Goal: Communication & Community: Answer question/provide support

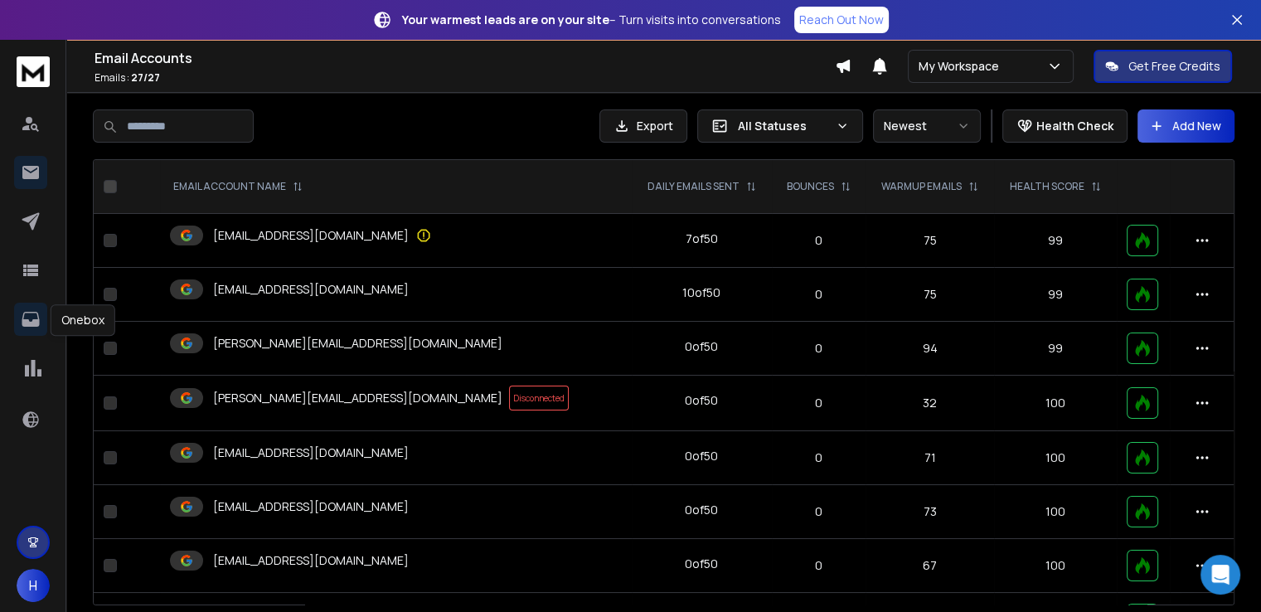
click at [29, 311] on icon at bounding box center [31, 319] width 20 height 20
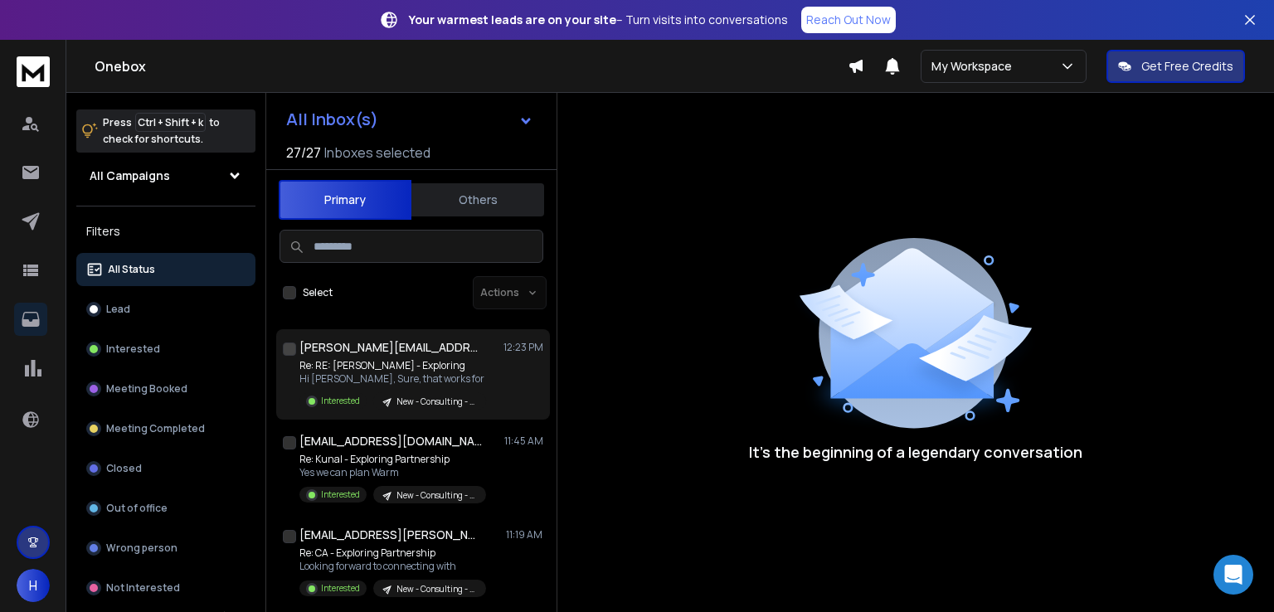
click at [430, 375] on p "Hi [PERSON_NAME], Sure, that works for" at bounding box center [392, 378] width 187 height 13
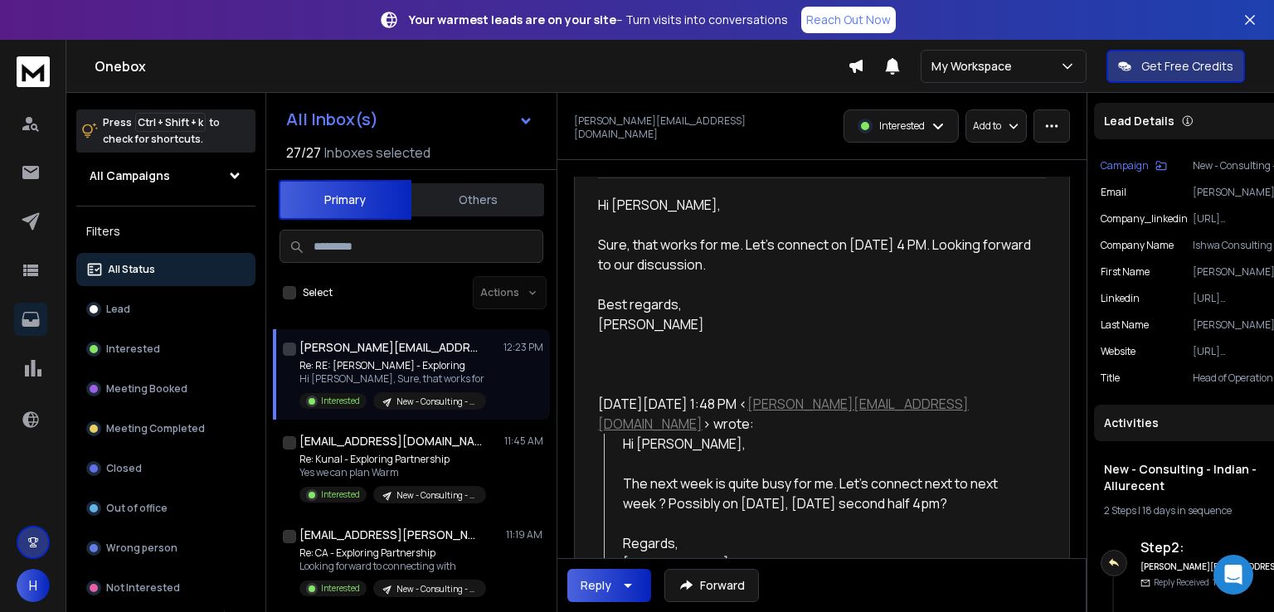
scroll to position [83, 0]
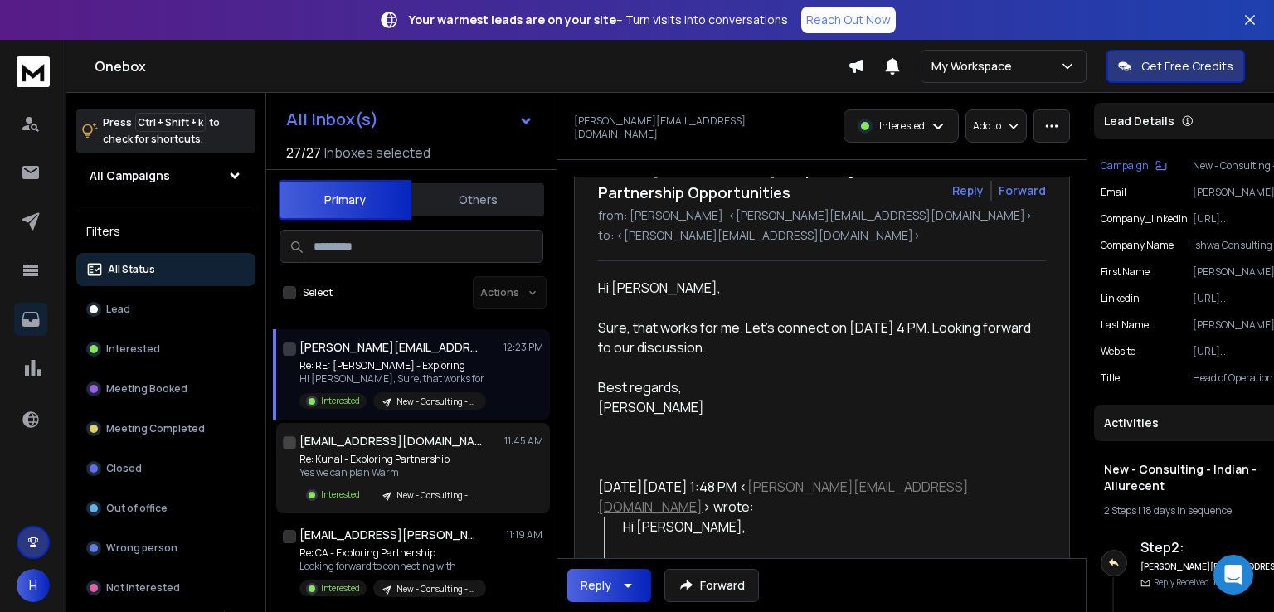
click at [345, 466] on p "Yes we can plan Warm" at bounding box center [392, 472] width 187 height 13
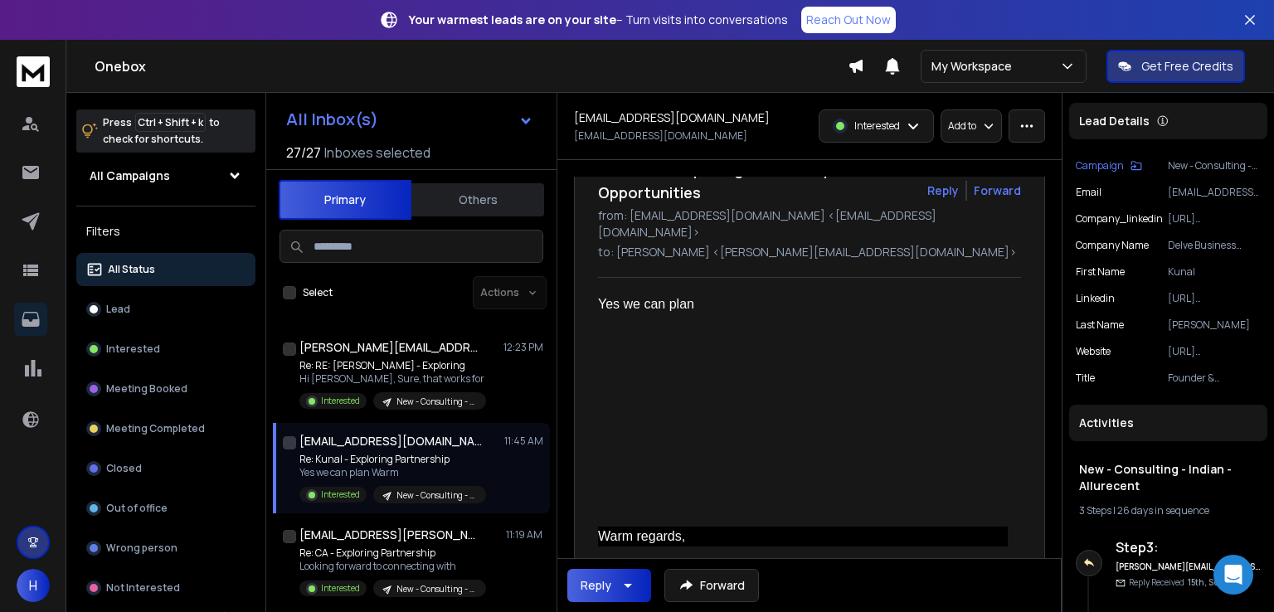
drag, startPoint x: 798, startPoint y: 234, endPoint x: 672, endPoint y: 218, distance: 127.0
click at [672, 218] on p "from: [EMAIL_ADDRESS][DOMAIN_NAME] <[EMAIL_ADDRESS][DOMAIN_NAME]>" at bounding box center [809, 223] width 423 height 33
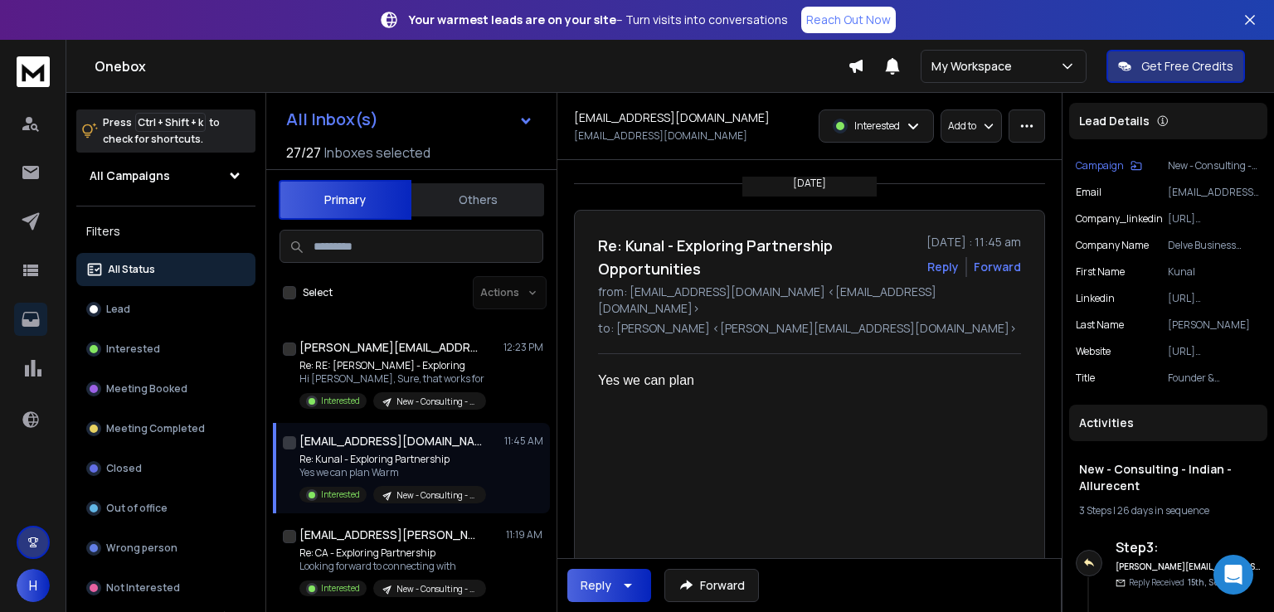
scroll to position [0, 0]
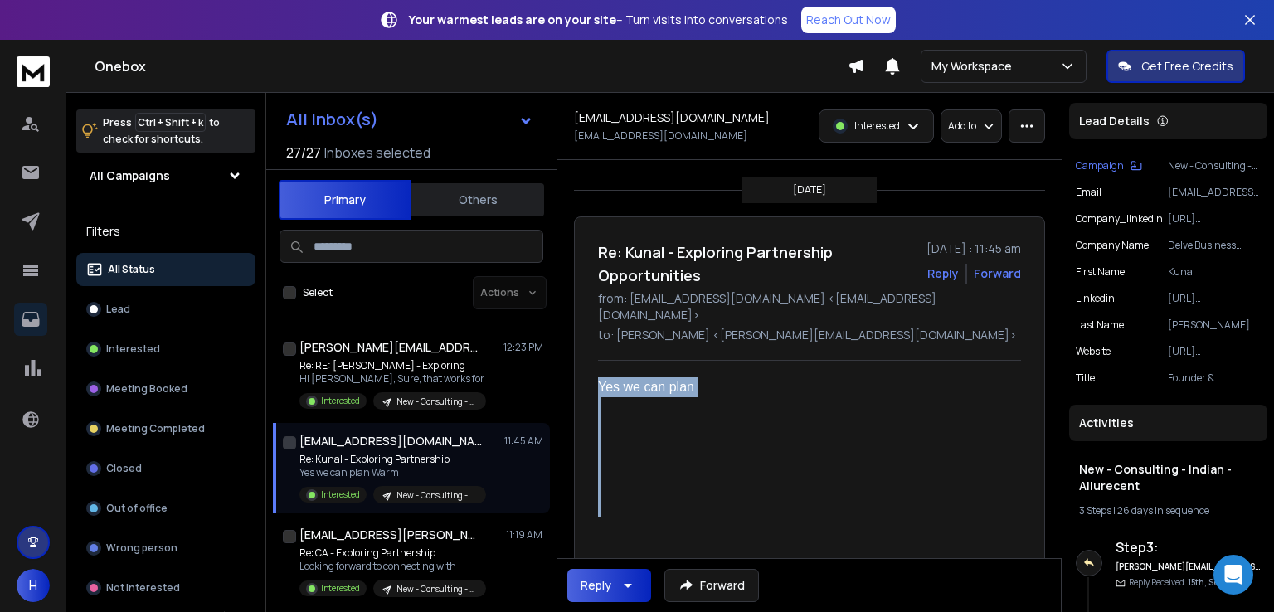
drag, startPoint x: 591, startPoint y: 422, endPoint x: 639, endPoint y: 548, distance: 134.9
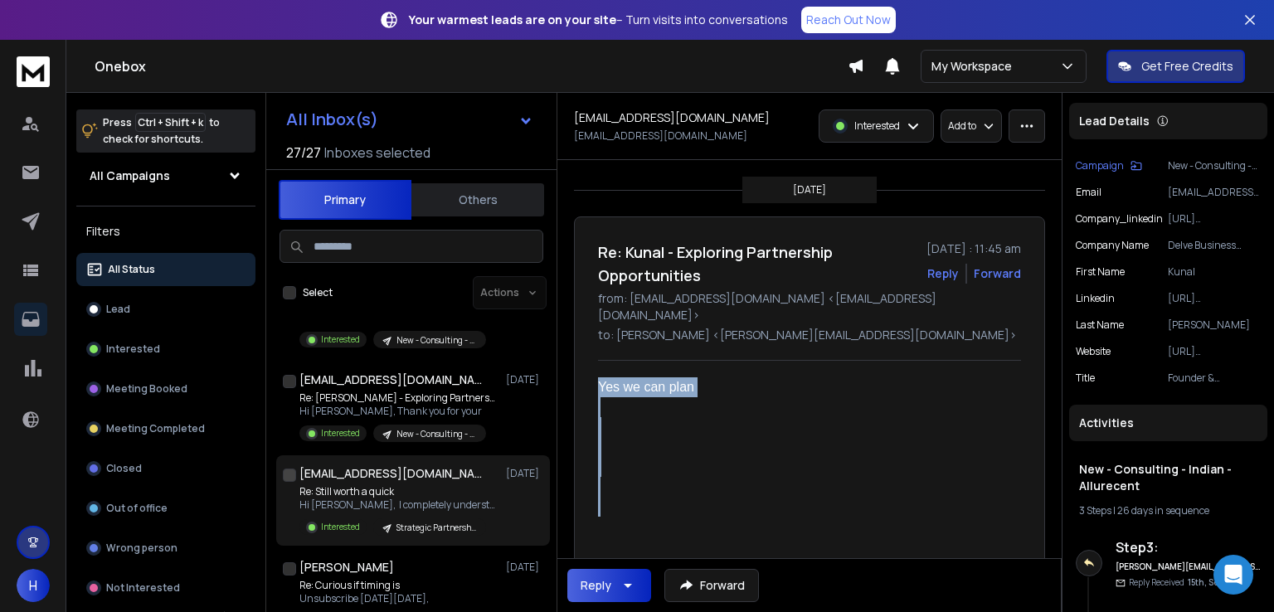
scroll to position [166, 0]
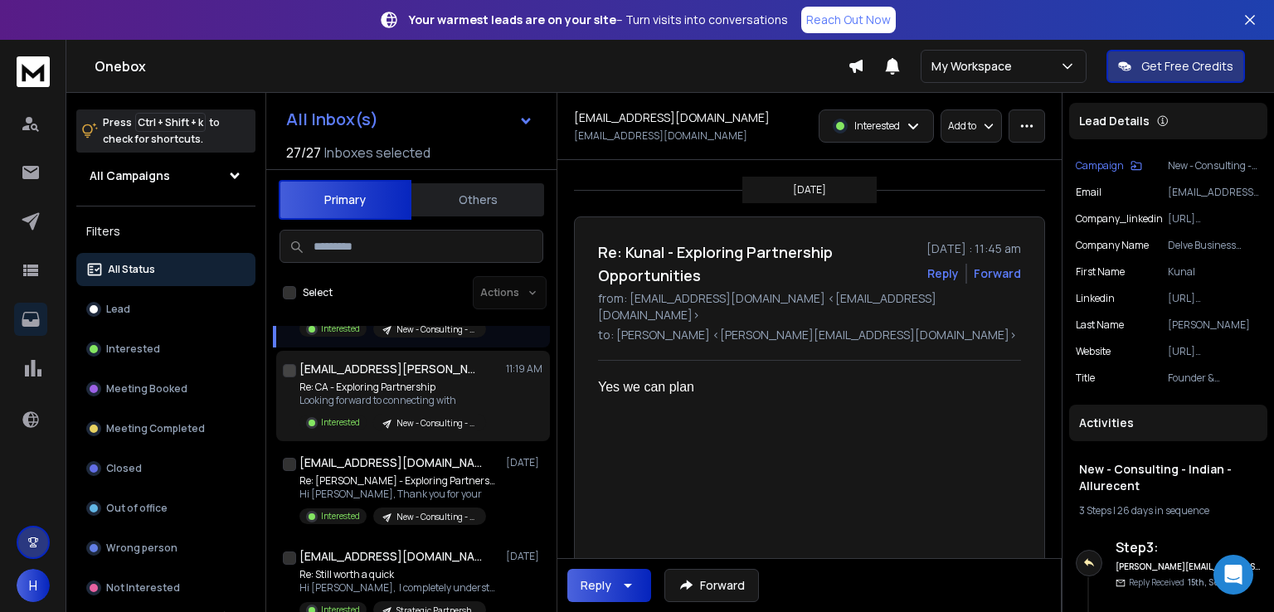
click at [367, 410] on div "Re: CA - Exploring Partnership Looking forward to connecting with Interested Ne…" at bounding box center [392, 406] width 187 height 51
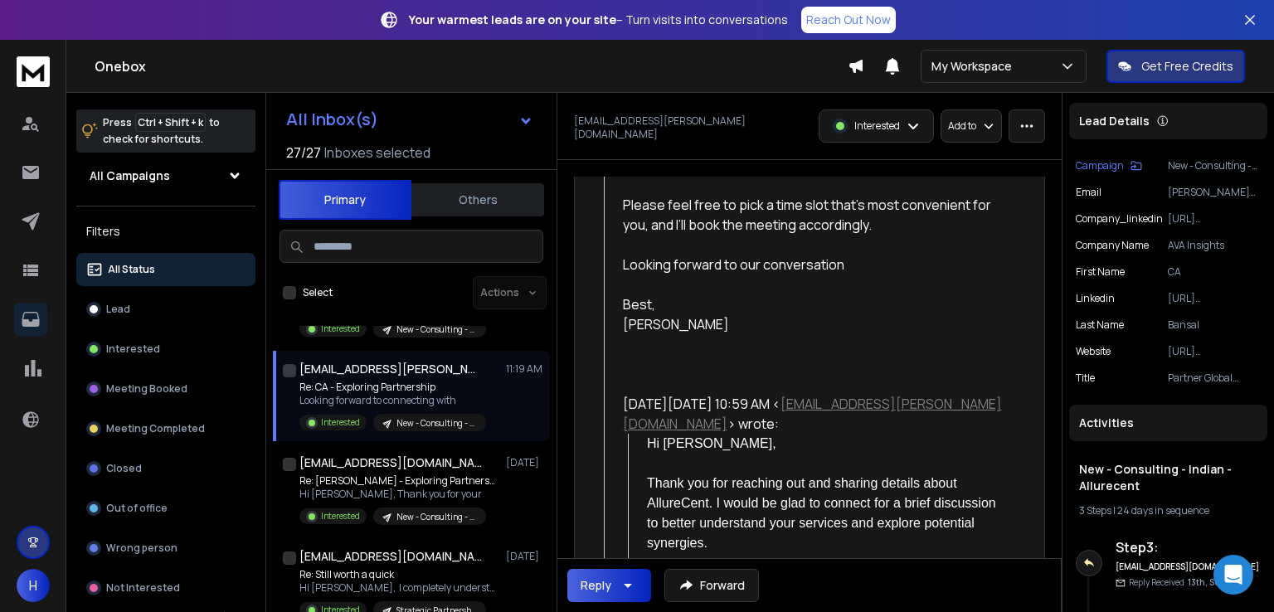
scroll to position [829, 0]
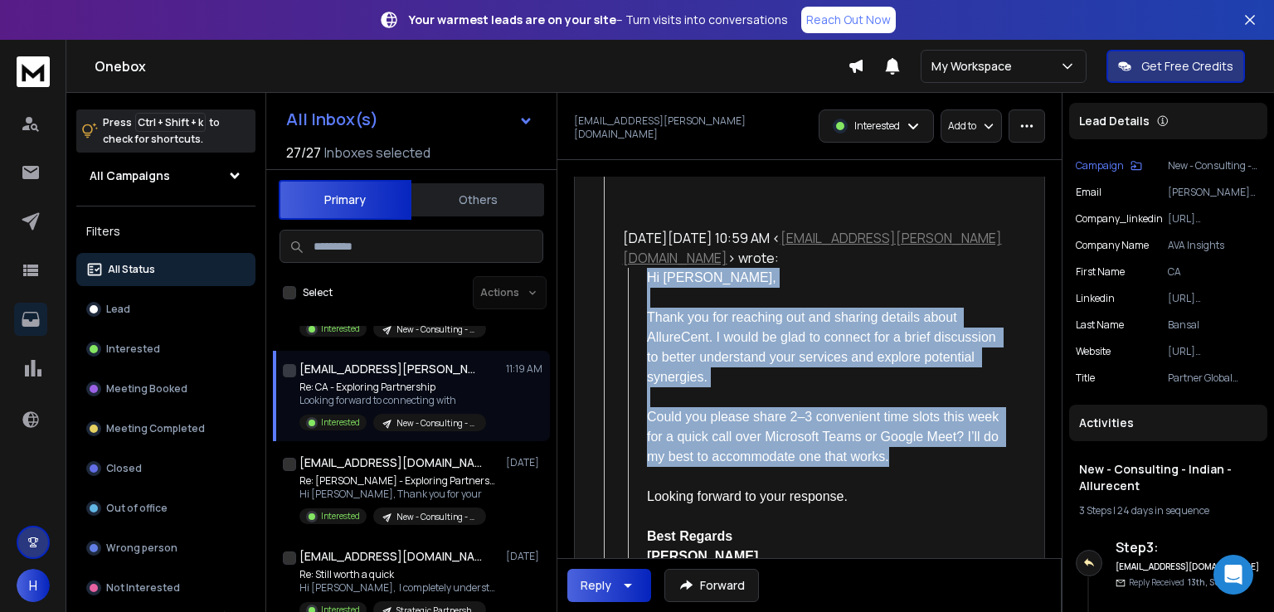
drag, startPoint x: 645, startPoint y: 255, endPoint x: 896, endPoint y: 414, distance: 296.8
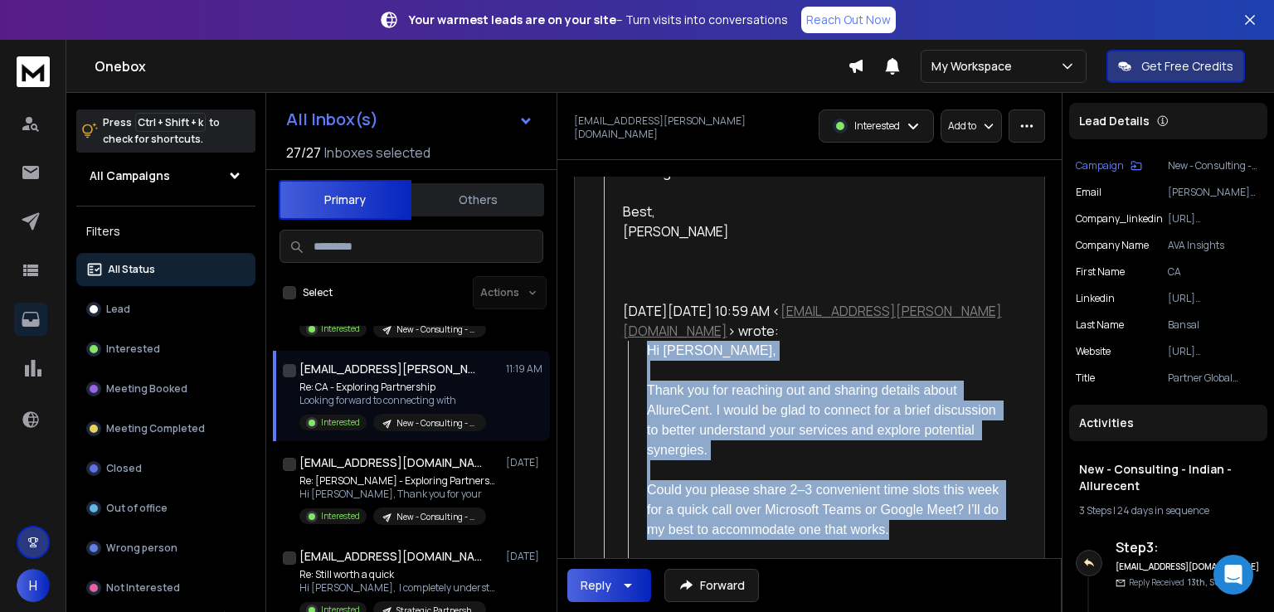
scroll to position [746, 0]
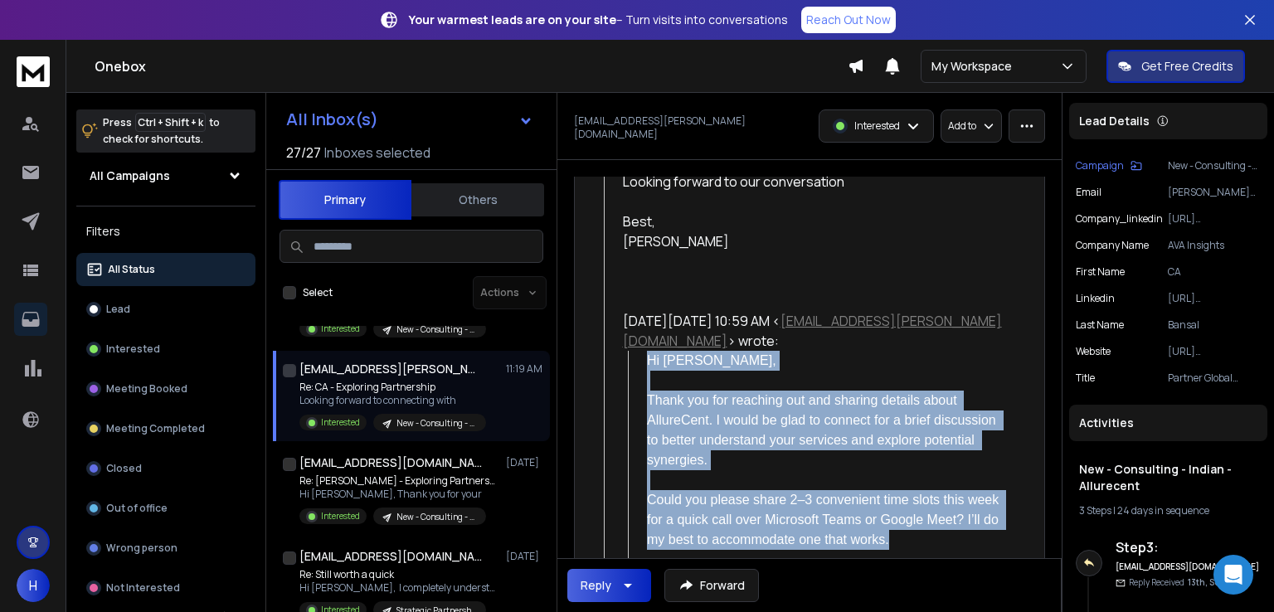
copy div "Hi [PERSON_NAME], Thank you for reaching out and sharing details about AllureCe…"
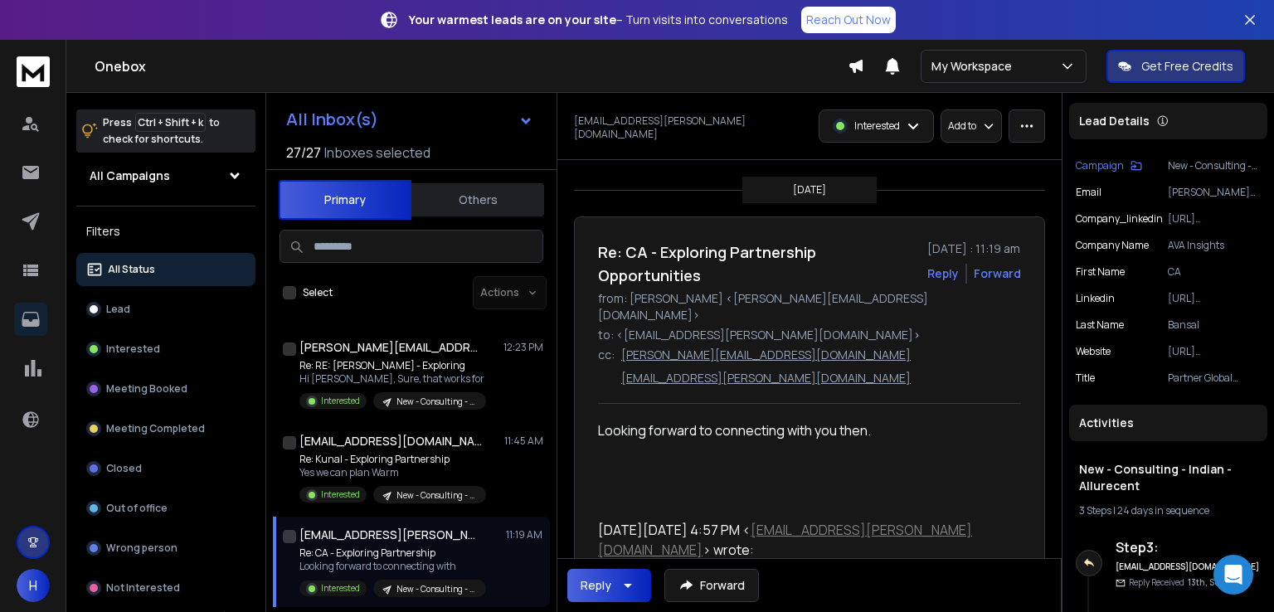
scroll to position [0, 0]
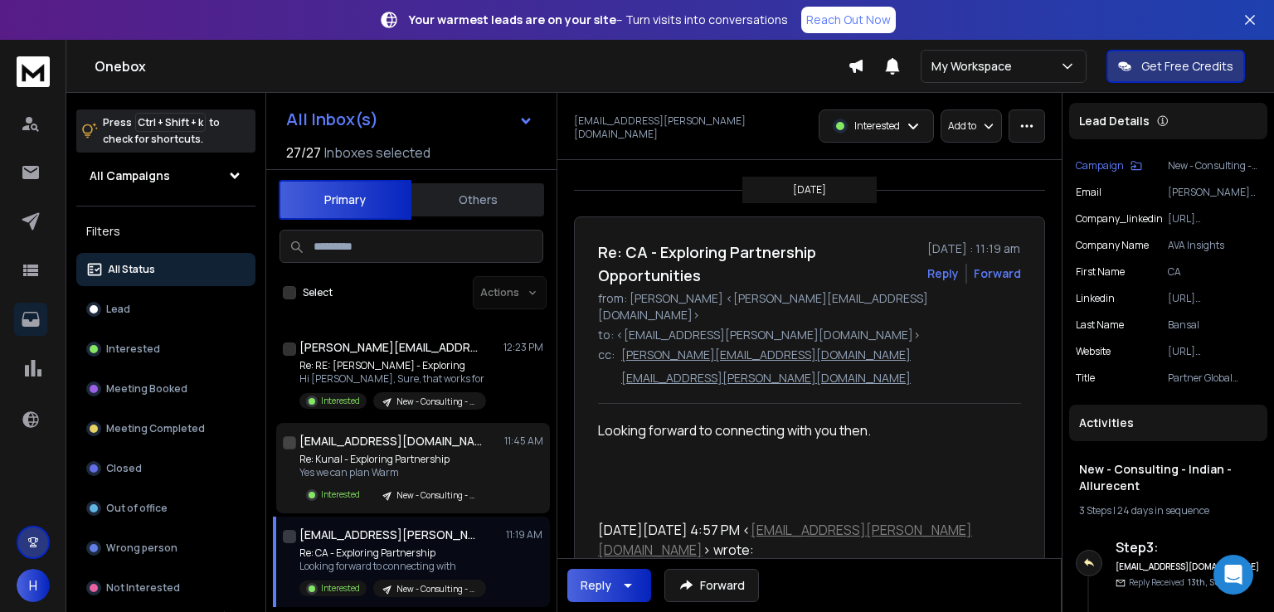
click at [427, 472] on p "Yes we can plan Warm" at bounding box center [392, 472] width 187 height 13
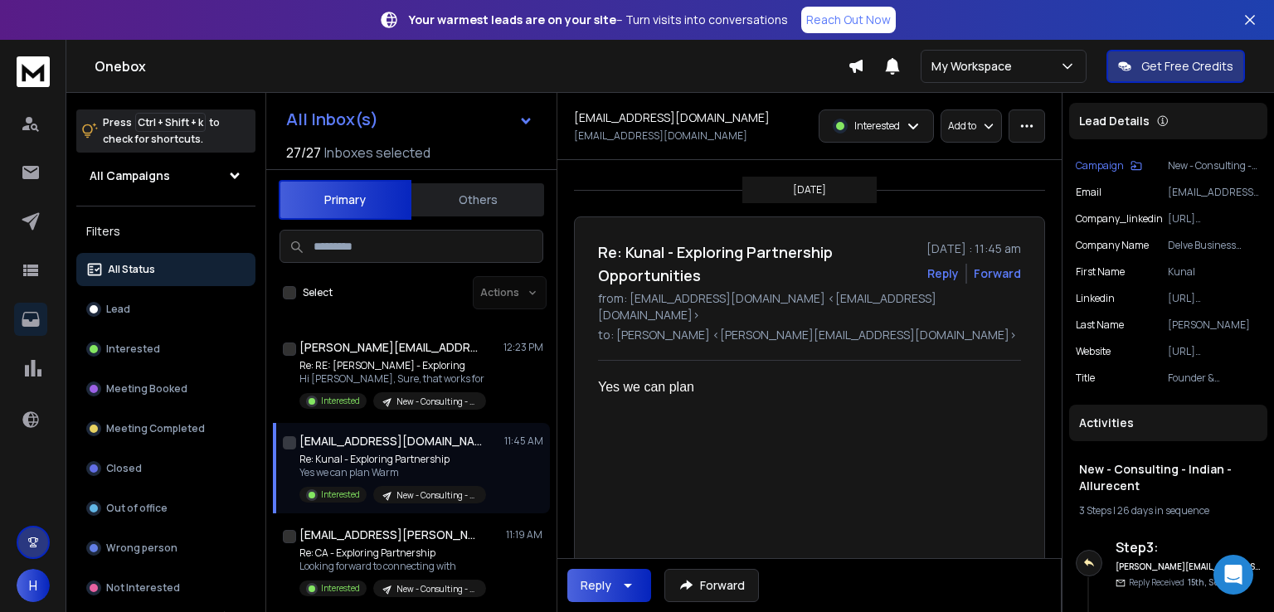
click at [946, 274] on button "Reply" at bounding box center [943, 273] width 32 height 17
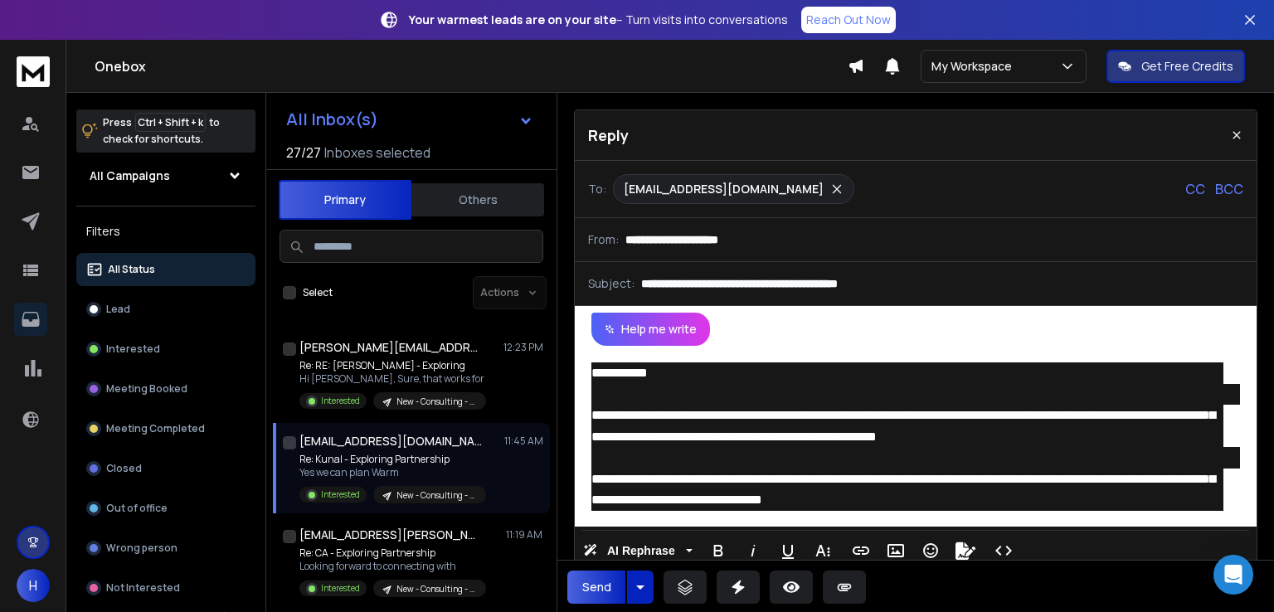
click at [649, 370] on div "**********" at bounding box center [907, 373] width 632 height 22
click at [939, 416] on div "**********" at bounding box center [900, 426] width 619 height 42
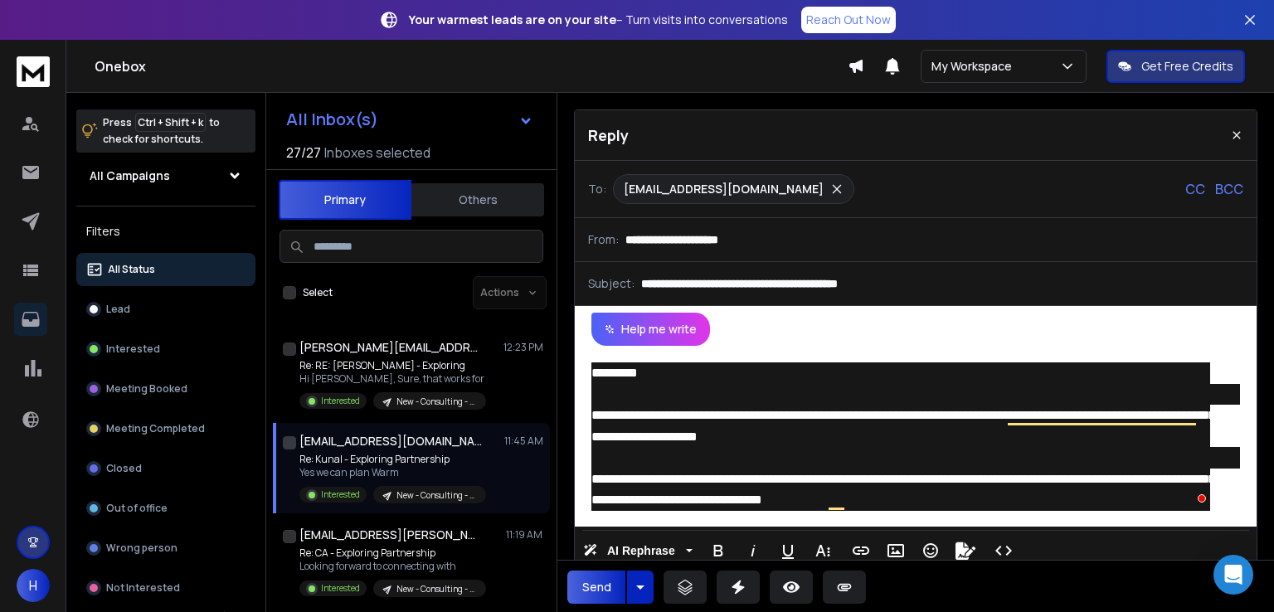
scroll to position [83, 0]
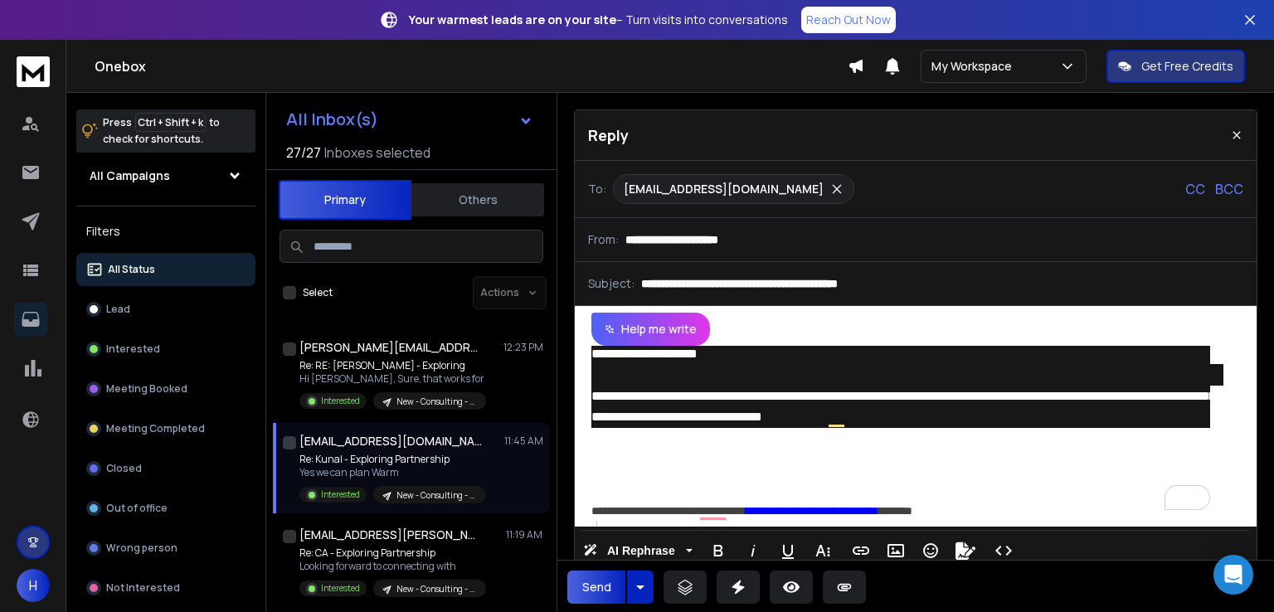
click at [1197, 399] on div "**********" at bounding box center [900, 407] width 619 height 42
click at [697, 417] on div "**********" at bounding box center [900, 407] width 619 height 42
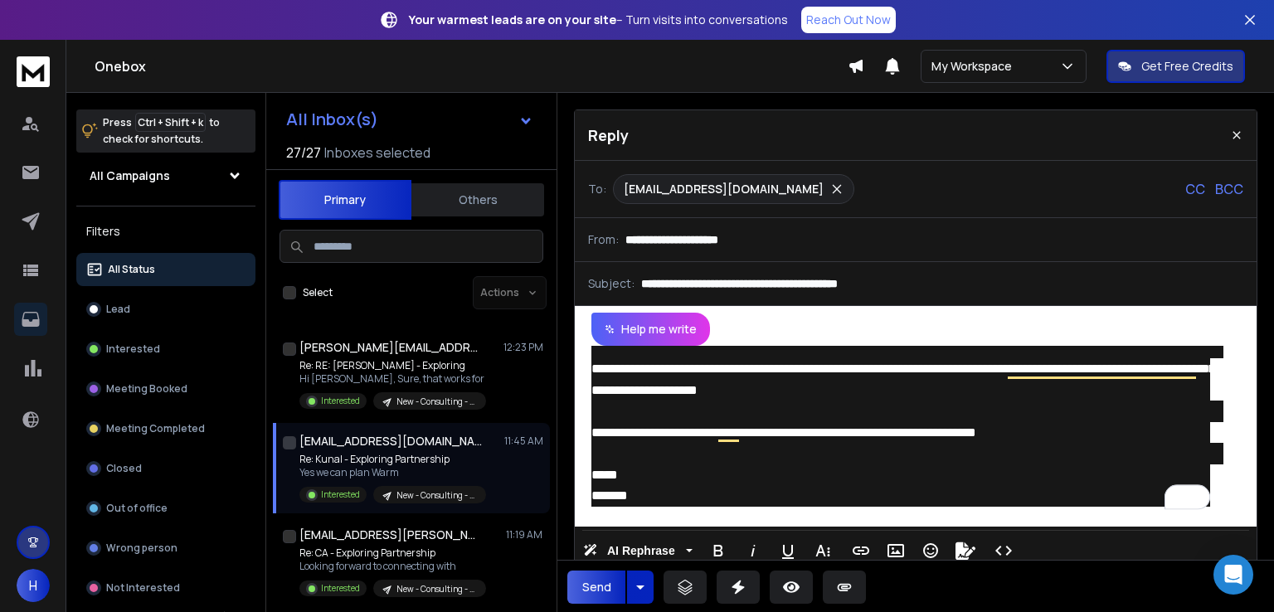
scroll to position [0, 0]
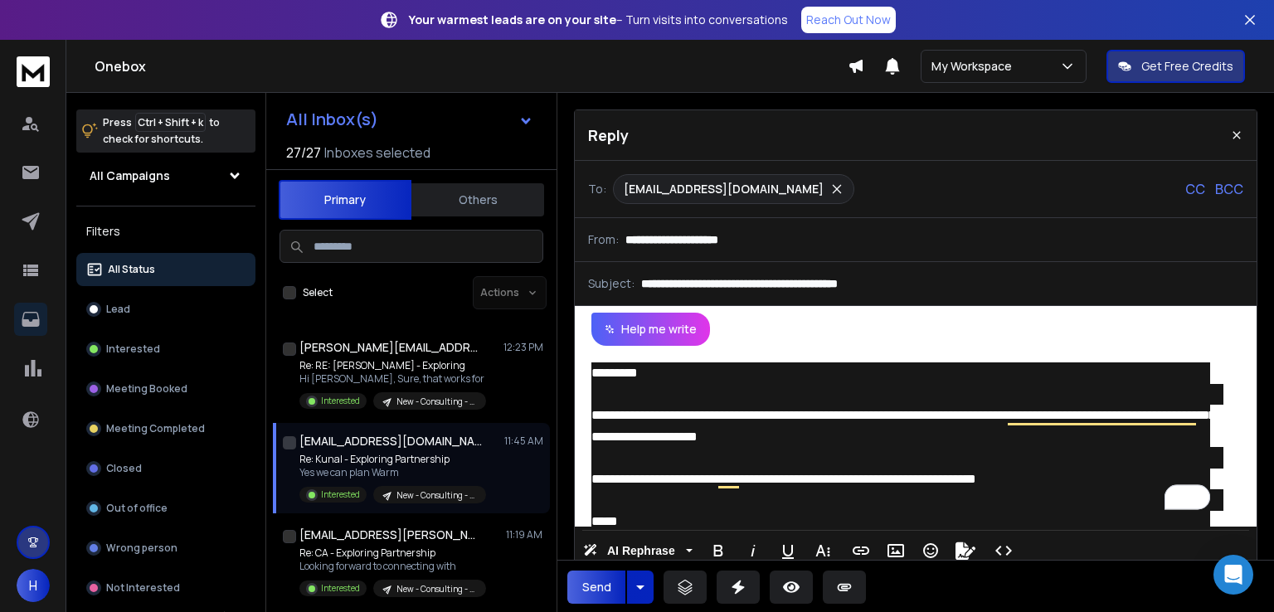
click at [587, 599] on button "Send" at bounding box center [596, 587] width 58 height 33
